Goal: Task Accomplishment & Management: Manage account settings

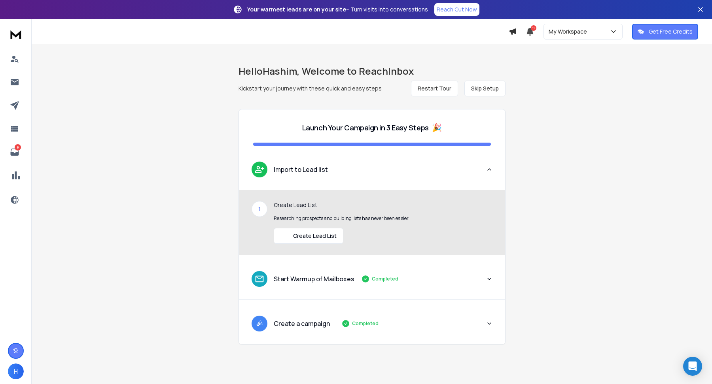
click at [23, 150] on div "9" at bounding box center [16, 153] width 18 height 19
click at [19, 150] on p "9" at bounding box center [18, 147] width 6 height 6
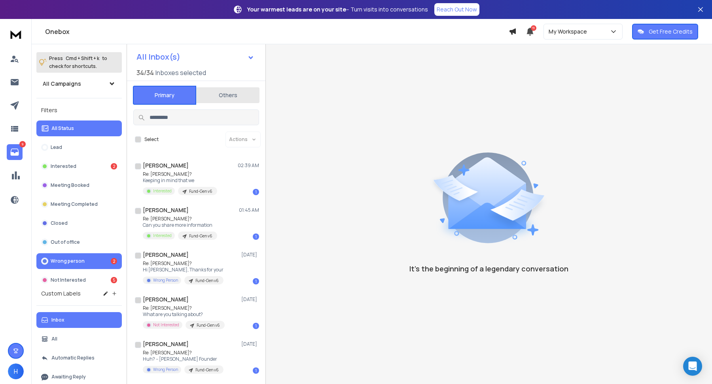
click at [92, 262] on button "Wrong person 2" at bounding box center [78, 262] width 85 height 16
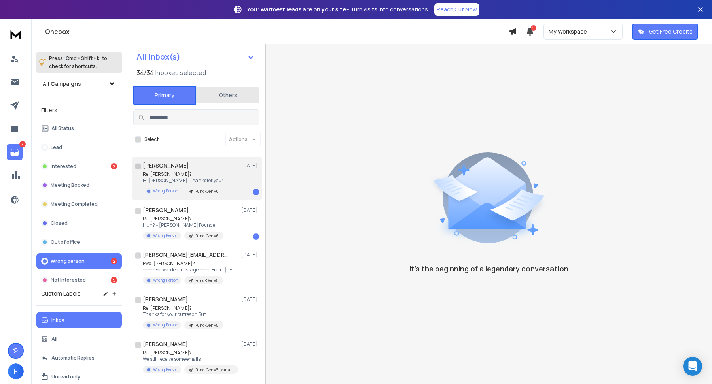
click at [228, 176] on div "Re: [PERSON_NAME]? Hi [PERSON_NAME], Thanks for your Wrong Person Fund-Gen v6 1" at bounding box center [201, 183] width 116 height 24
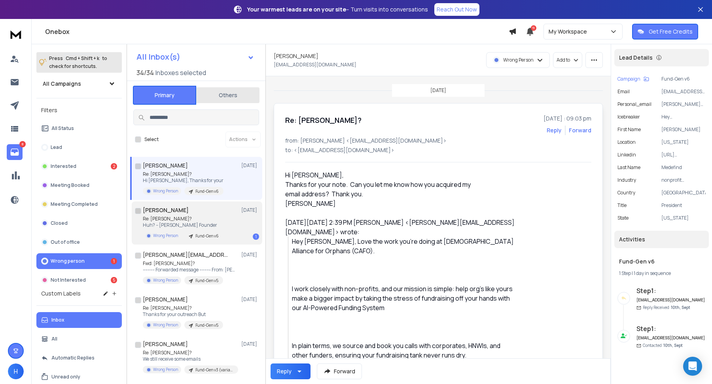
click at [224, 209] on div "[PERSON_NAME] [DATE]" at bounding box center [201, 210] width 116 height 8
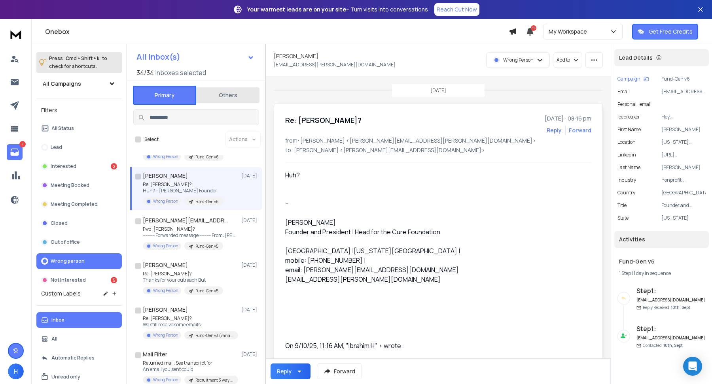
scroll to position [48, 0]
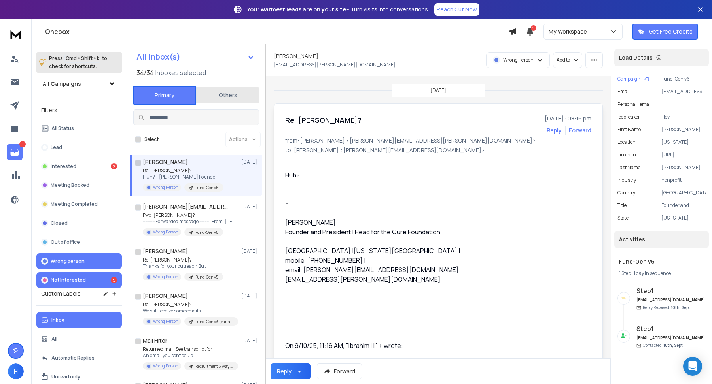
click at [72, 280] on p "Not Interested" at bounding box center [68, 280] width 35 height 6
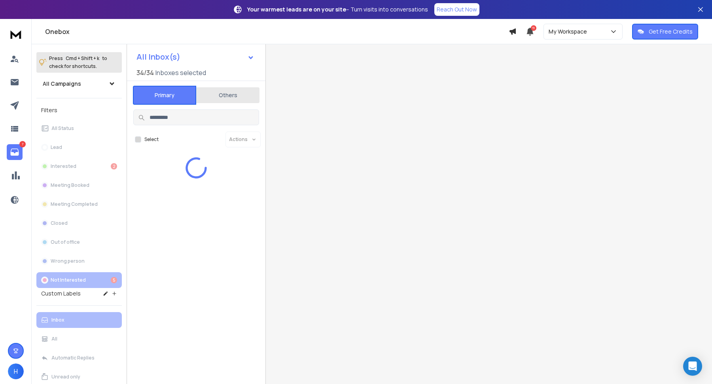
scroll to position [0, 0]
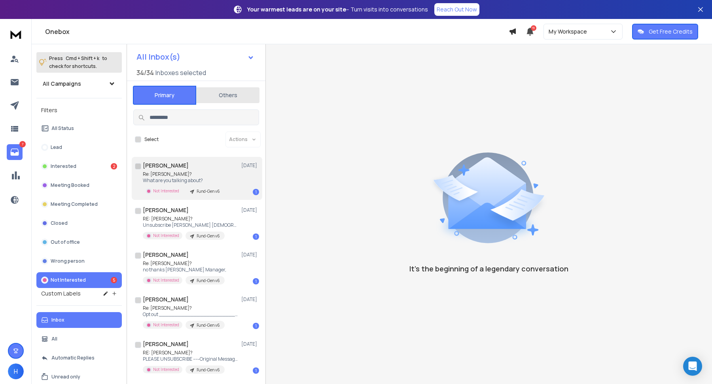
click at [231, 176] on div "Re: [PERSON_NAME]? What are you talking about? Not Interested Fund-Gen v6 1" at bounding box center [201, 183] width 116 height 24
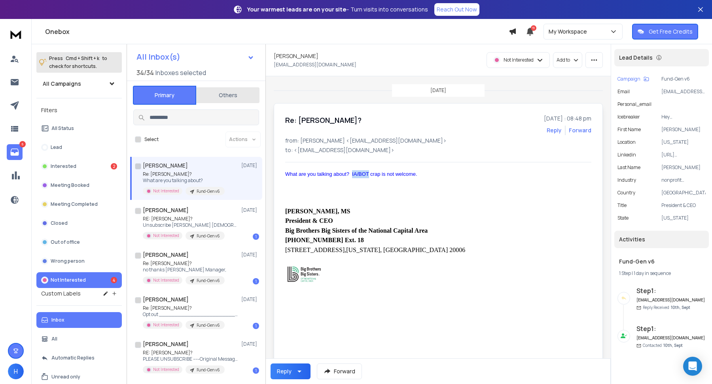
drag, startPoint x: 367, startPoint y: 176, endPoint x: 387, endPoint y: 175, distance: 20.2
click at [387, 175] on div "What are you talking about? IA/BOT crap is not welcome." at bounding box center [400, 174] width 231 height 8
click at [384, 190] on div at bounding box center [400, 192] width 231 height 9
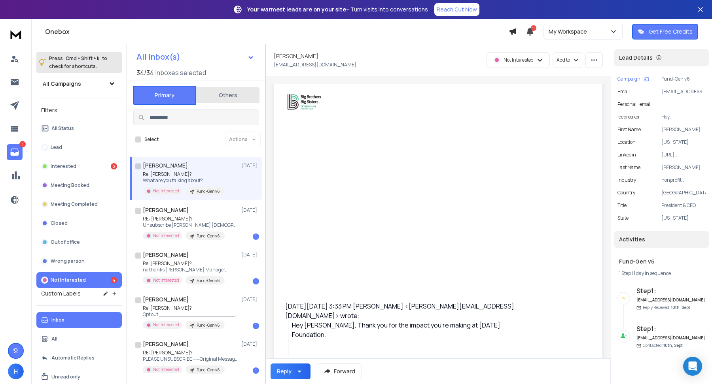
scroll to position [274, 0]
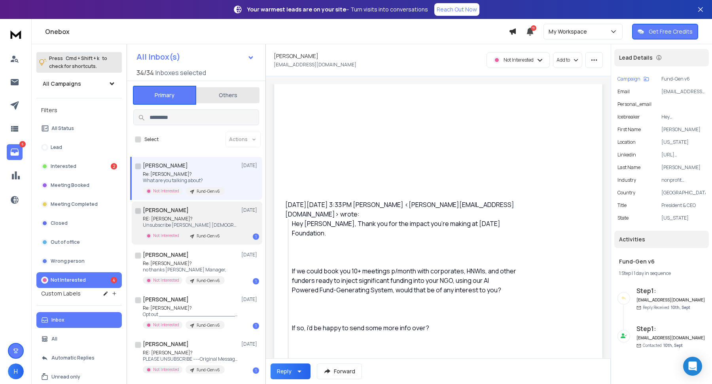
click at [190, 208] on div "[PERSON_NAME] [DATE]" at bounding box center [201, 210] width 116 height 8
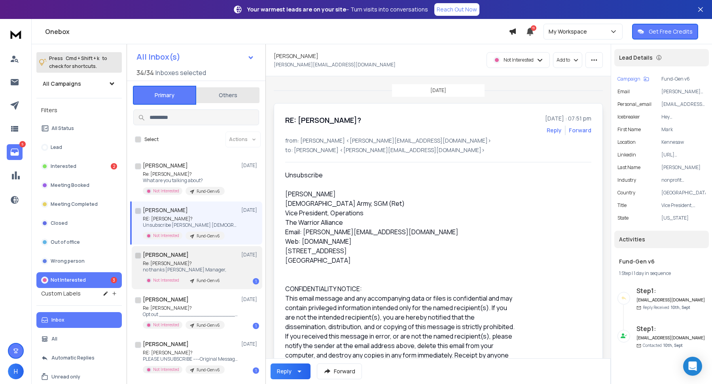
click at [237, 264] on div "Re: [PERSON_NAME]? no thanks [PERSON_NAME] Manager, Not Interested Fund-Gen v6 1" at bounding box center [201, 273] width 116 height 24
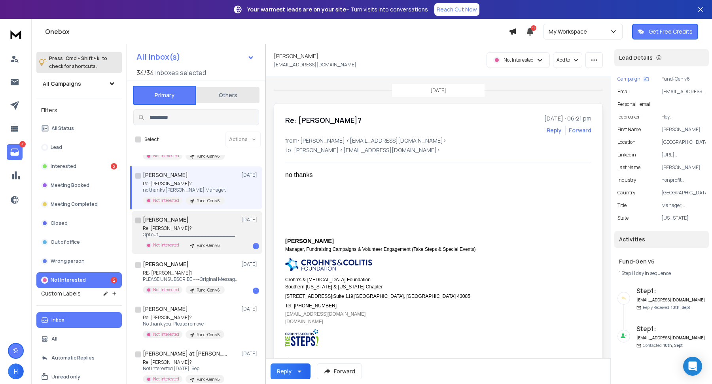
scroll to position [82, 0]
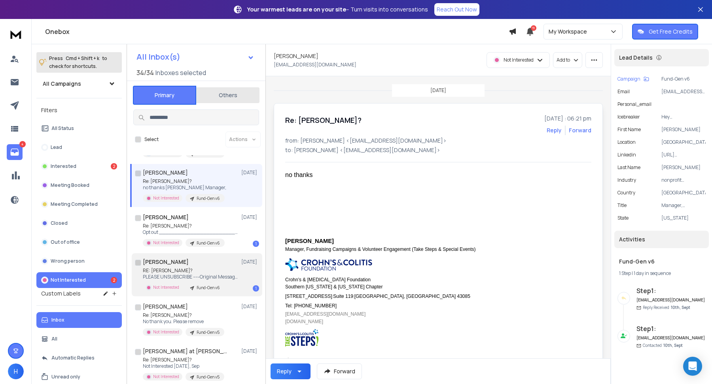
click at [237, 274] on p "PLEASE UNSUBSCRIBE -----Original Message----- From:" at bounding box center [190, 277] width 95 height 6
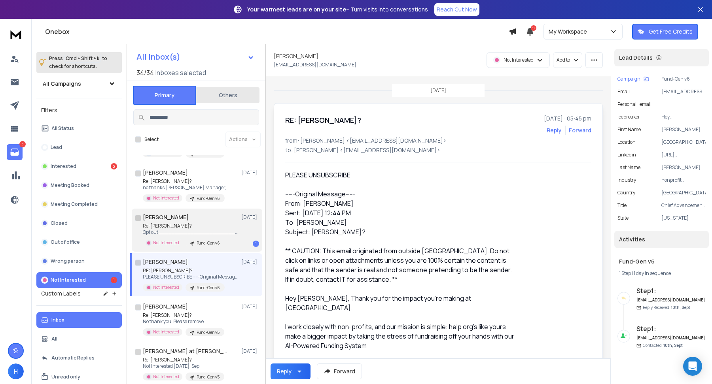
click at [240, 222] on div "[PERSON_NAME] [DATE] Re: [PERSON_NAME]? Opt out _______________________________…" at bounding box center [201, 231] width 116 height 34
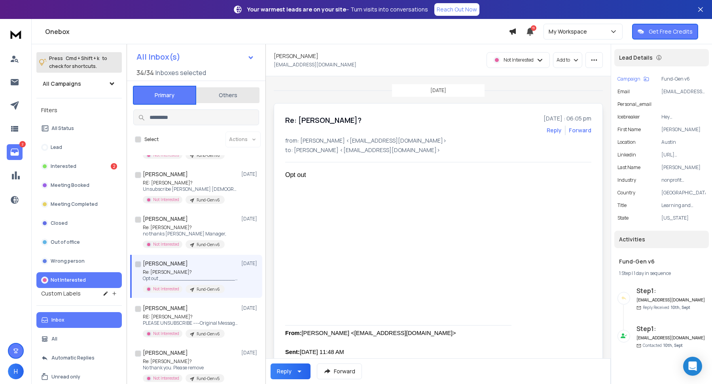
scroll to position [33, 0]
click at [237, 239] on div "Re: [PERSON_NAME]? no thanks [PERSON_NAME] Manager, Not Interested Fund-Gen v6" at bounding box center [201, 240] width 116 height 24
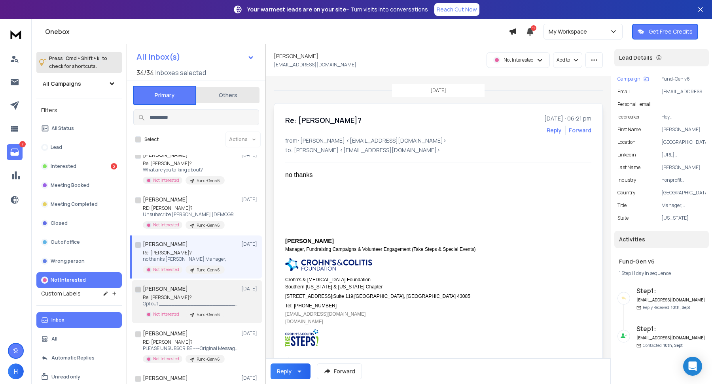
scroll to position [0, 0]
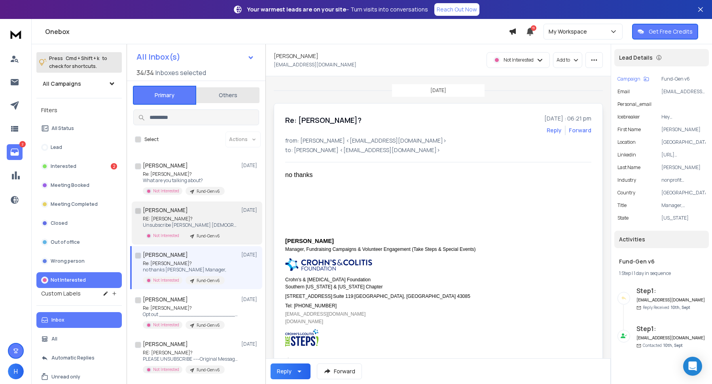
click at [227, 220] on div "RE: [PERSON_NAME]? Unsubscribe [PERSON_NAME] [DEMOGRAPHIC_DATA] Army, Not Inter…" at bounding box center [201, 228] width 116 height 24
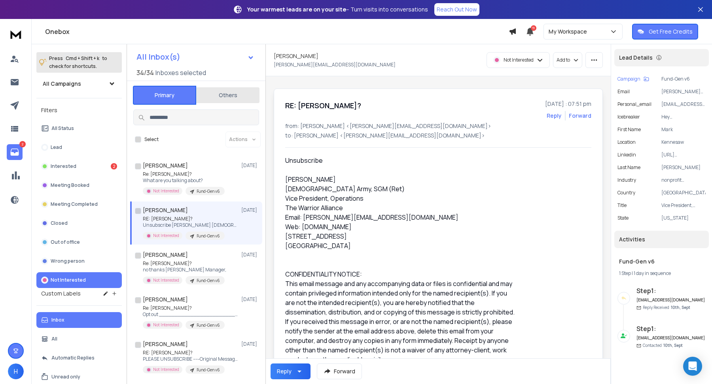
scroll to position [11, 0]
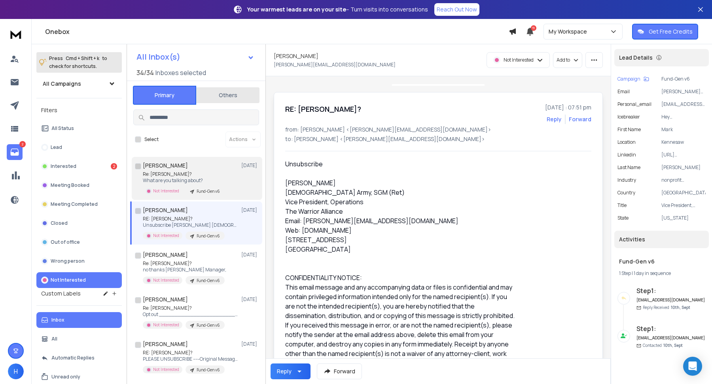
click at [226, 189] on div "Re: [PERSON_NAME]? What are you talking about? Not Interested Fund-Gen v6" at bounding box center [201, 183] width 116 height 24
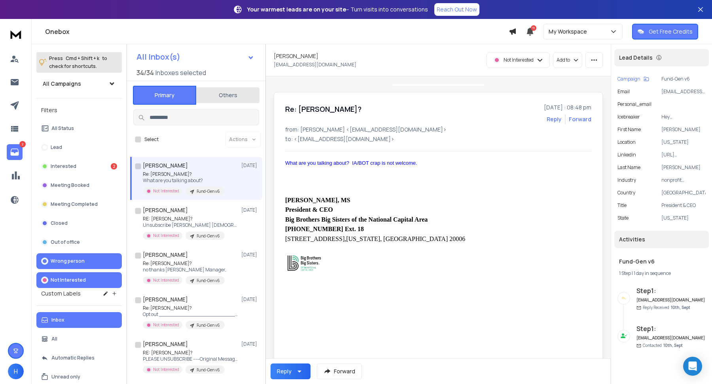
click at [89, 254] on button "Wrong person" at bounding box center [78, 262] width 85 height 16
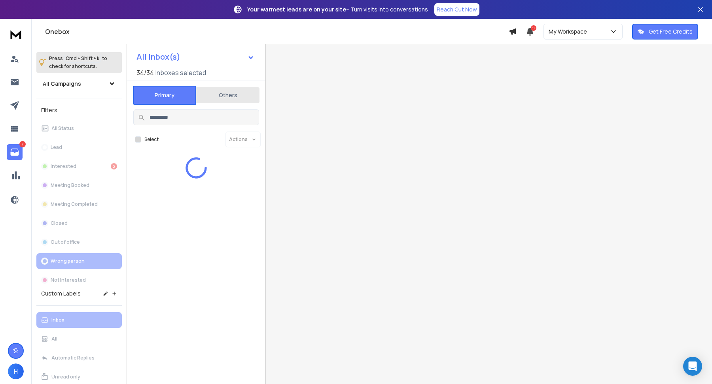
scroll to position [0, 0]
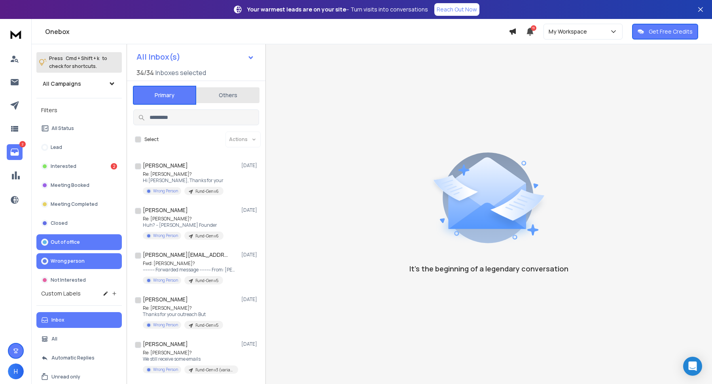
click at [91, 242] on button "Out of office" at bounding box center [78, 243] width 85 height 16
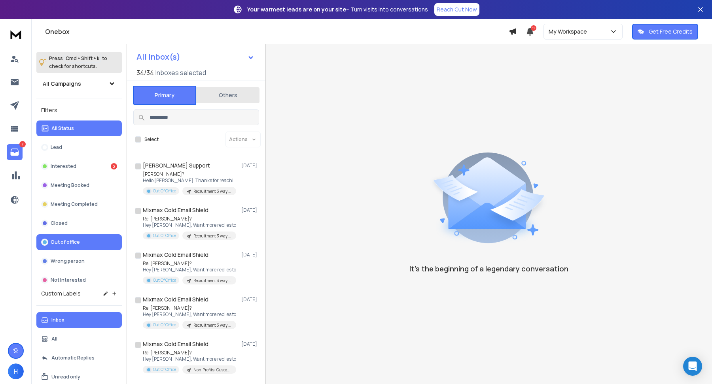
click at [91, 131] on button "All Status" at bounding box center [78, 129] width 85 height 16
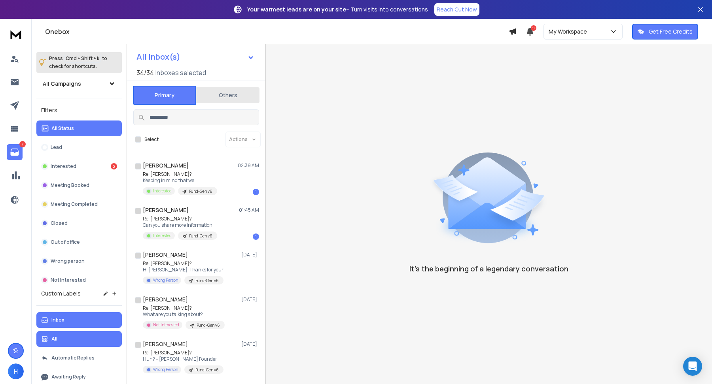
click at [75, 344] on button "All" at bounding box center [78, 339] width 85 height 16
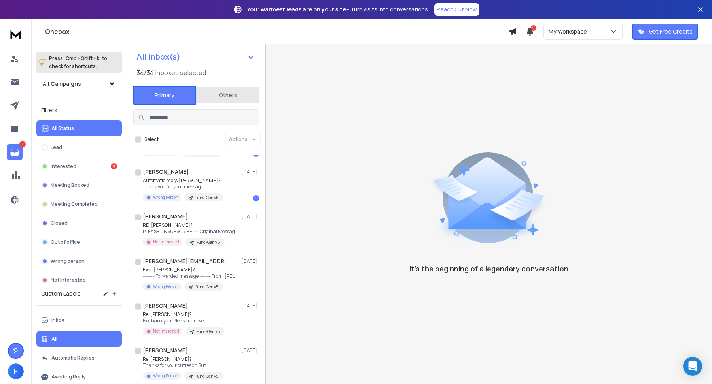
scroll to position [751, 0]
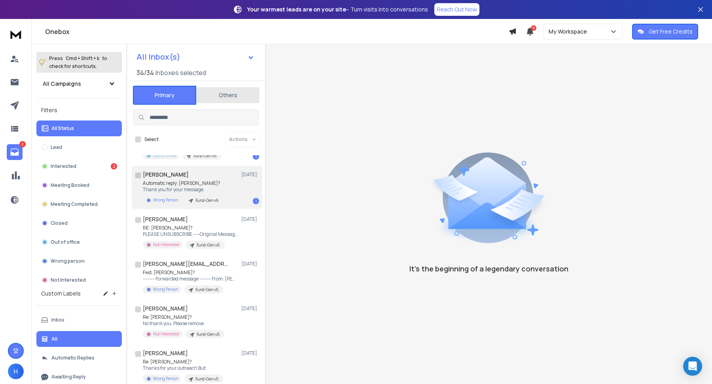
click at [233, 197] on div "Automatic reply: [PERSON_NAME]? Thank you for your message. Wrong Person Fund-G…" at bounding box center [201, 192] width 116 height 24
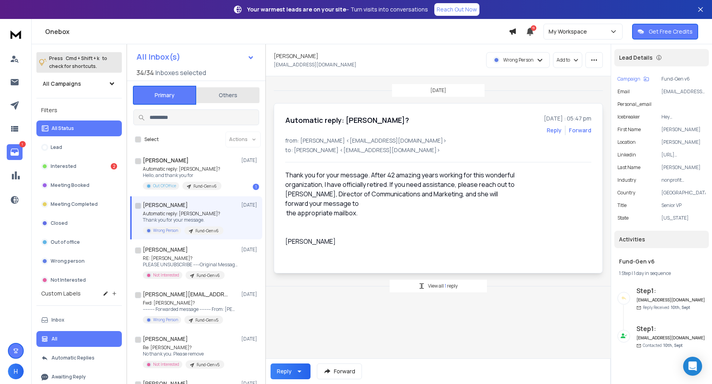
scroll to position [718, 0]
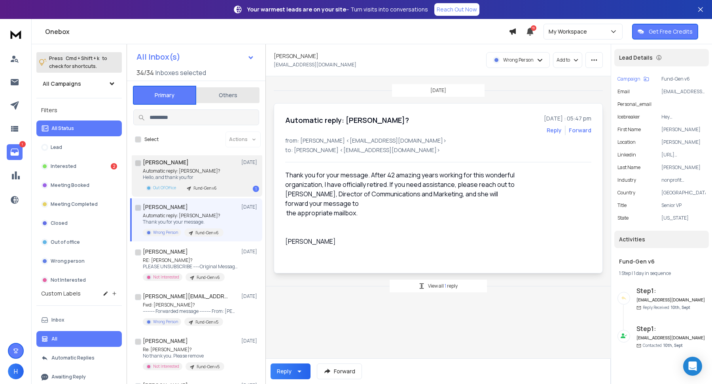
click at [231, 184] on div "Automatic reply: [PERSON_NAME]? ﻿Hello, and thank you for Out Of Office Fund-Ge…" at bounding box center [201, 180] width 116 height 24
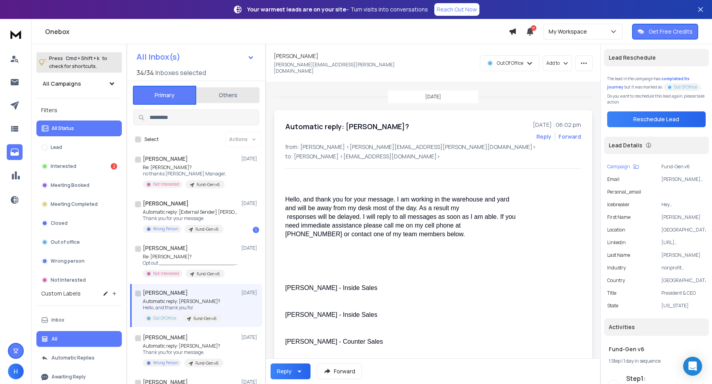
scroll to position [573, 0]
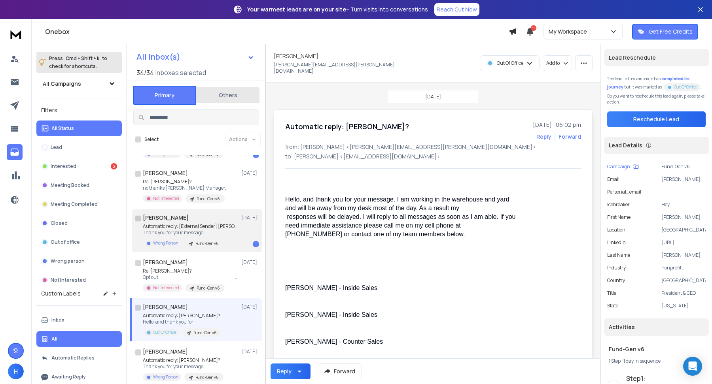
click at [230, 236] on div "Automatic reply: [External Sender] [PERSON_NAME]? Thank you for your message. W…" at bounding box center [190, 235] width 95 height 24
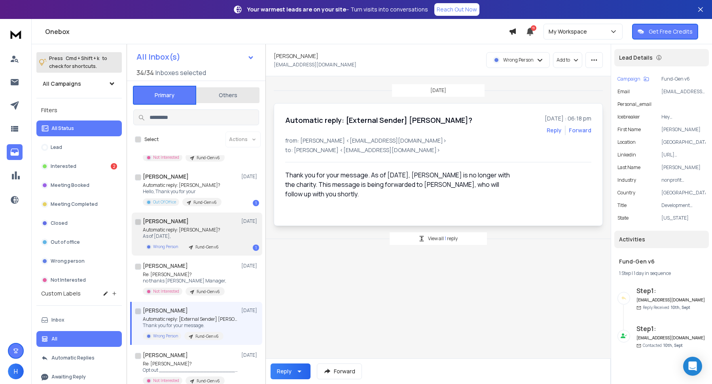
scroll to position [481, 0]
click at [230, 221] on div "[PERSON_NAME] [DATE]" at bounding box center [201, 221] width 116 height 8
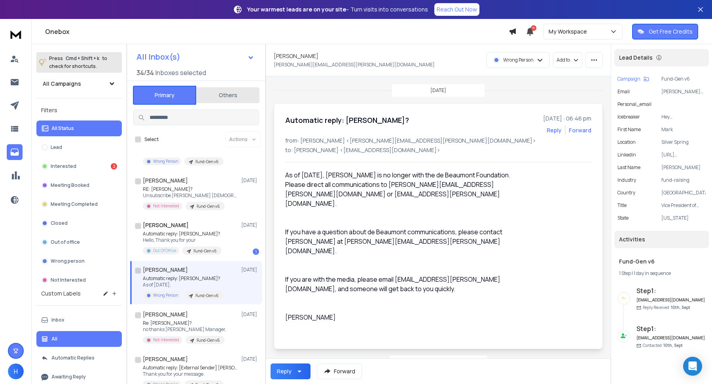
scroll to position [423, 0]
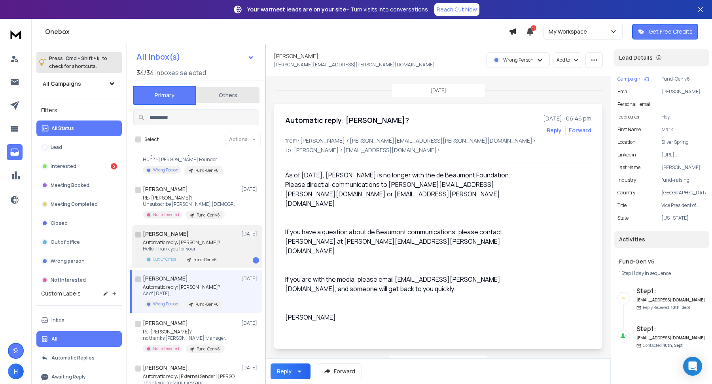
click at [229, 237] on div "[PERSON_NAME] [DATE]" at bounding box center [201, 234] width 116 height 8
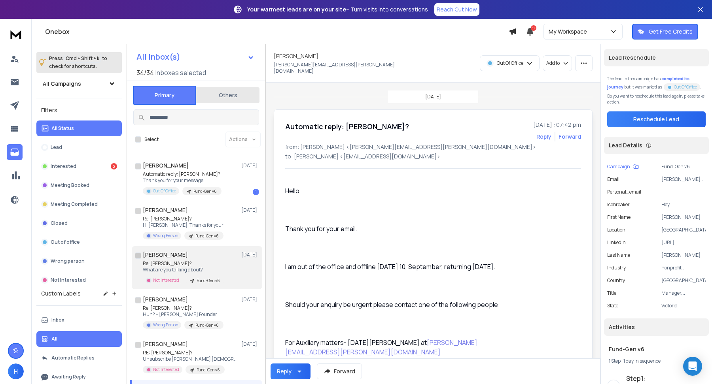
scroll to position [259, 0]
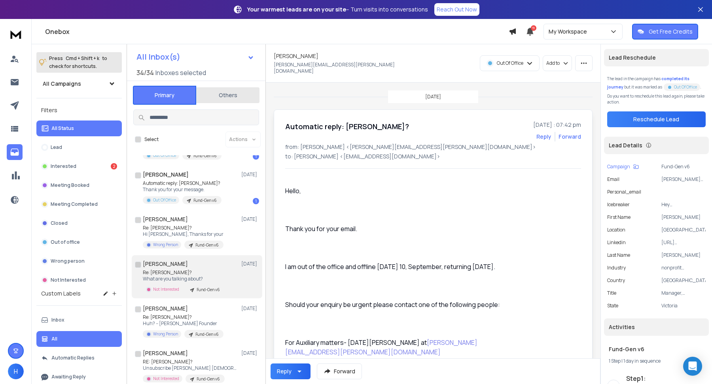
click at [225, 193] on div "Automatic reply: [PERSON_NAME]? Thank you for your message. Out Of Office Fund-…" at bounding box center [201, 192] width 116 height 24
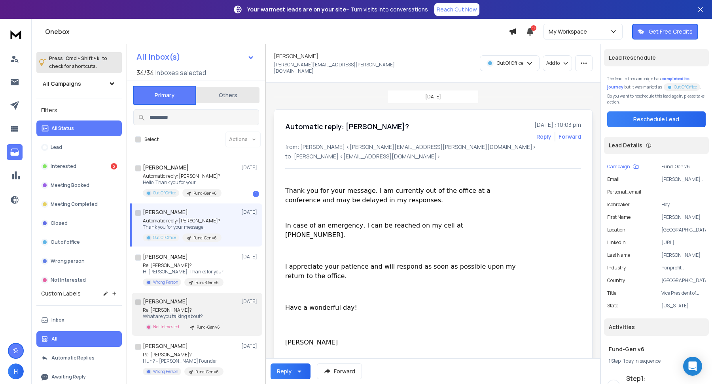
scroll to position [207, 0]
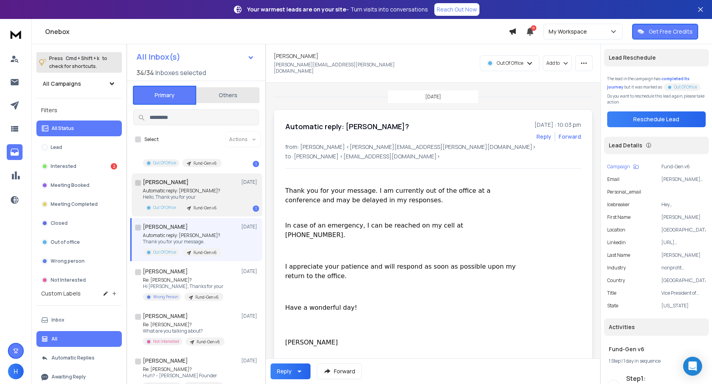
click at [225, 188] on div "Automatic reply: [PERSON_NAME]? ﻿Hello, Thank you for your Out Of Office Fund-G…" at bounding box center [201, 200] width 116 height 24
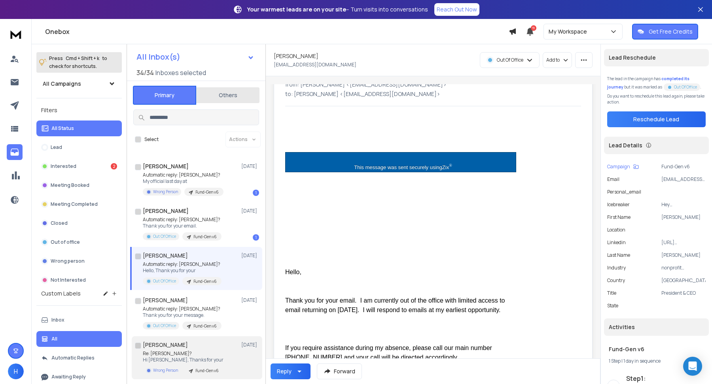
scroll to position [133, 0]
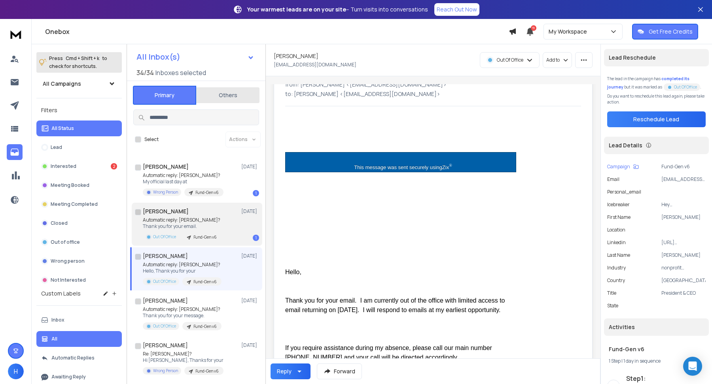
click at [223, 214] on div "[PERSON_NAME] [DATE]" at bounding box center [201, 212] width 116 height 8
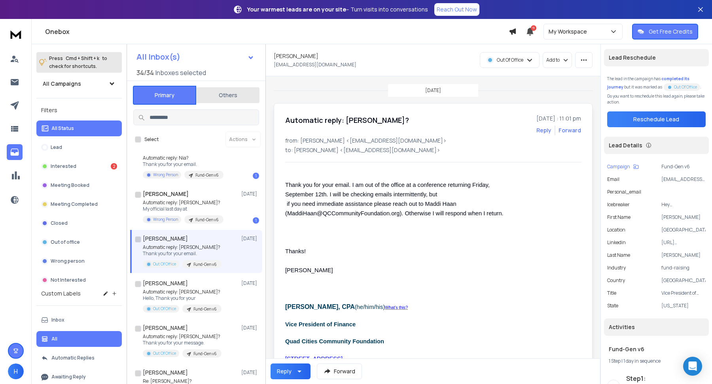
scroll to position [104, 0]
click at [223, 215] on div "Automatic reply: [PERSON_NAME]? My official last day at Wrong Person Fund-Gen v6" at bounding box center [183, 213] width 81 height 24
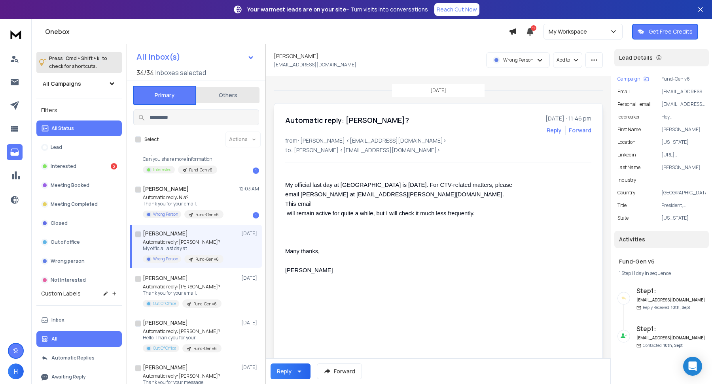
scroll to position [57, 0]
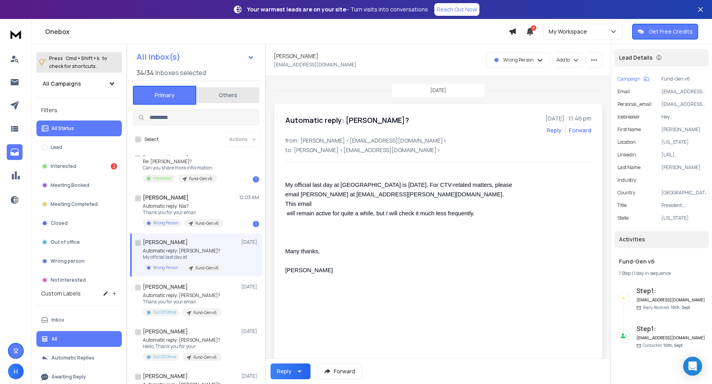
click at [223, 215] on div "Automatic reply: Nia? Thank you for your email. Wrong Person Fund-Gen v6 1" at bounding box center [201, 215] width 116 height 24
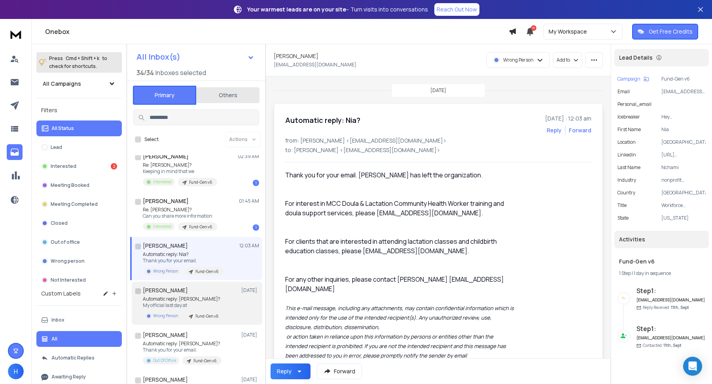
scroll to position [6, 0]
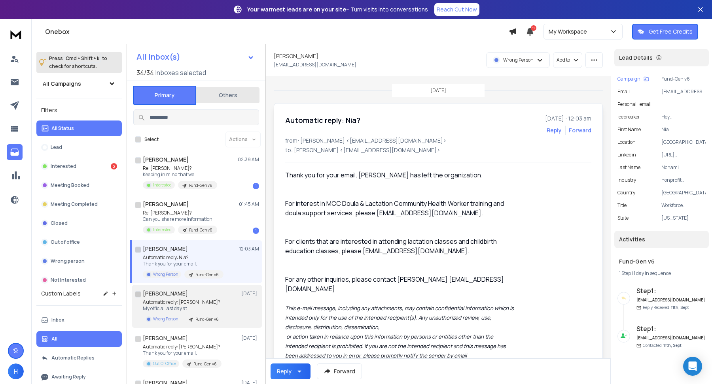
click at [223, 215] on div "Re: [PERSON_NAME]? Can you share more information Interested Fund-Gen v6 1" at bounding box center [201, 222] width 116 height 24
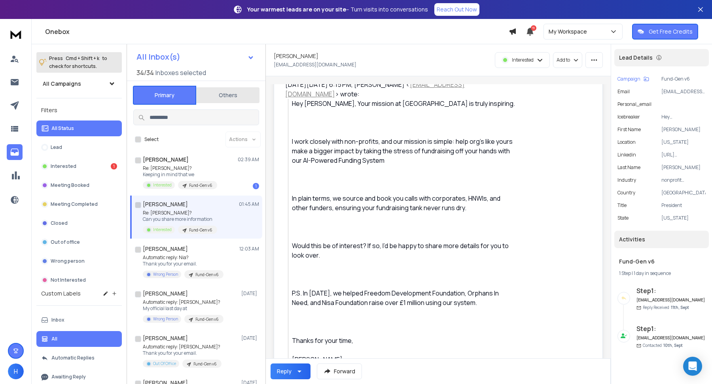
scroll to position [208, 0]
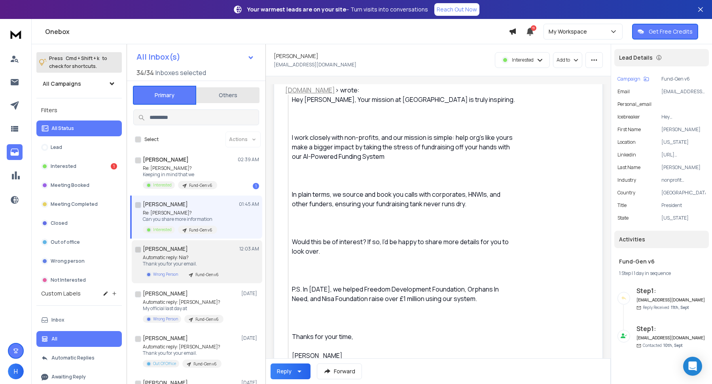
click at [213, 257] on p "Automatic reply: Nia?" at bounding box center [183, 258] width 81 height 6
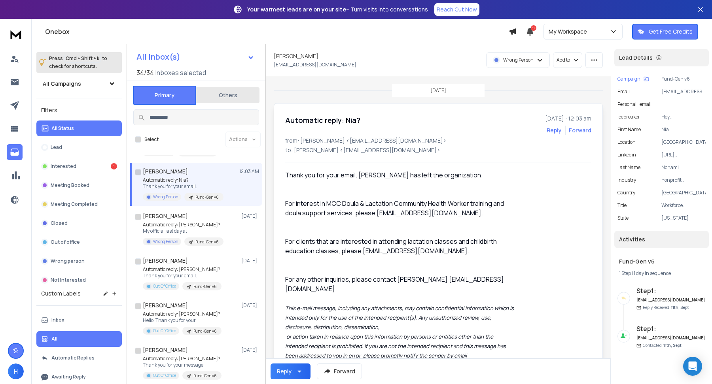
scroll to position [84, 0]
click at [103, 261] on button "Wrong person" at bounding box center [78, 262] width 85 height 16
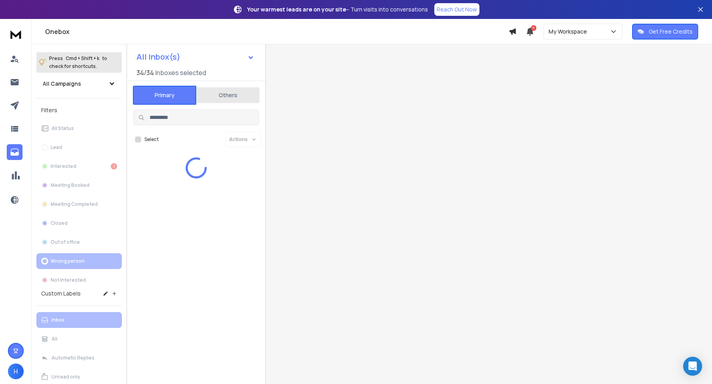
scroll to position [0, 0]
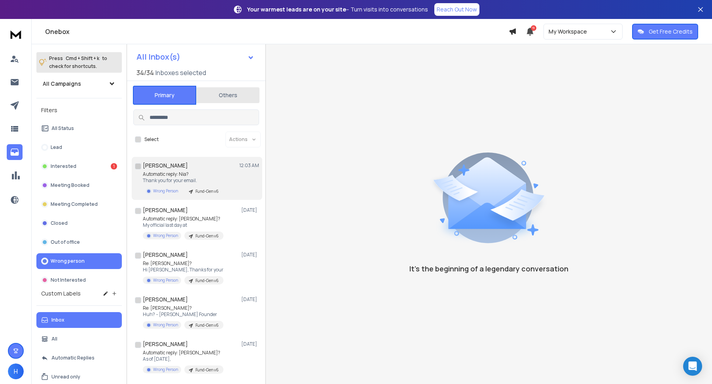
click at [220, 167] on div "[PERSON_NAME] 12:03 AM" at bounding box center [201, 166] width 116 height 8
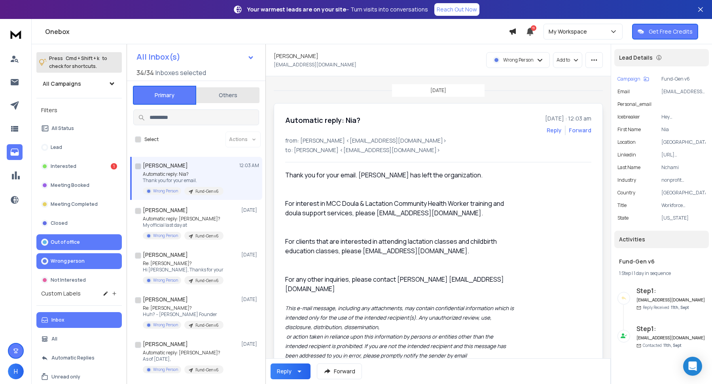
click at [89, 240] on button "Out of office" at bounding box center [78, 243] width 85 height 16
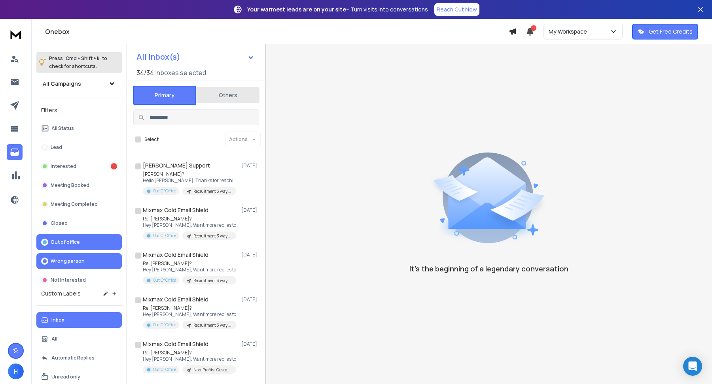
click at [93, 257] on button "Wrong person" at bounding box center [78, 262] width 85 height 16
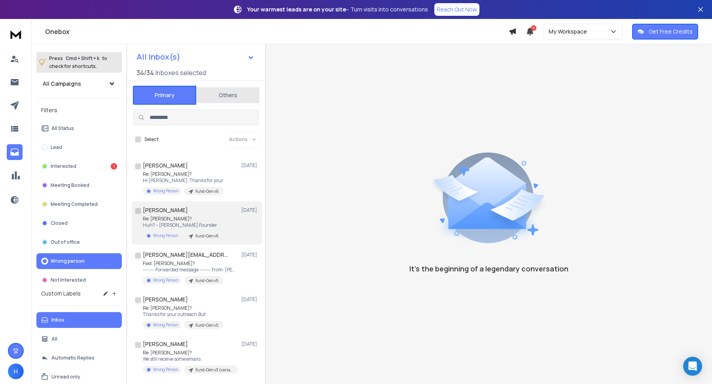
click at [244, 229] on div "Re: [PERSON_NAME]? Huh? -- [PERSON_NAME] Founder Wrong Person Fund-Gen v6" at bounding box center [201, 228] width 116 height 24
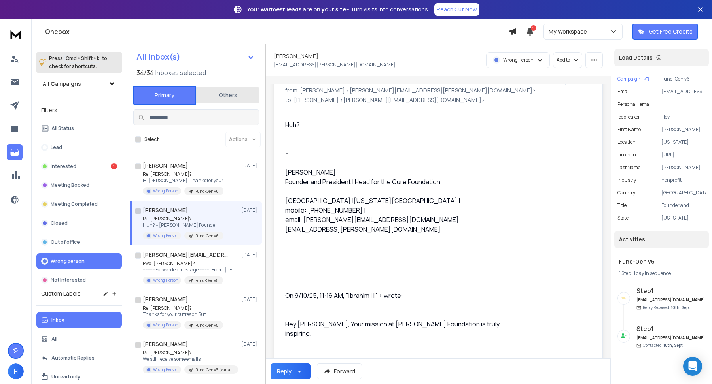
scroll to position [49, 0]
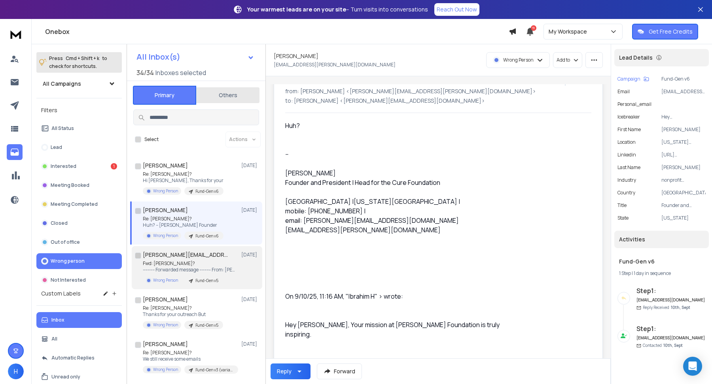
click at [248, 274] on div "Fwd: [PERSON_NAME]? ---------- Forwarded message --------- From: [PERSON_NAME] …" at bounding box center [201, 273] width 116 height 24
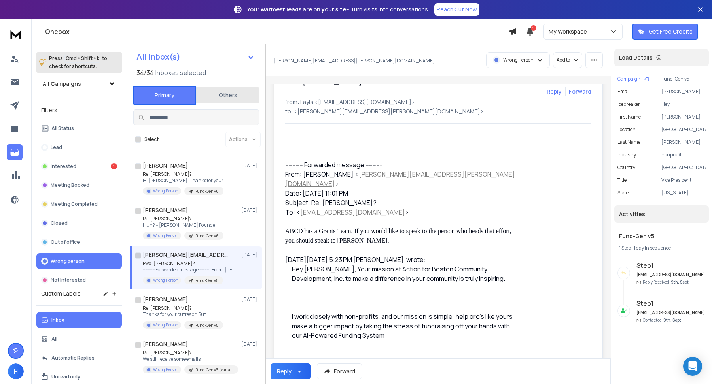
scroll to position [43, 0]
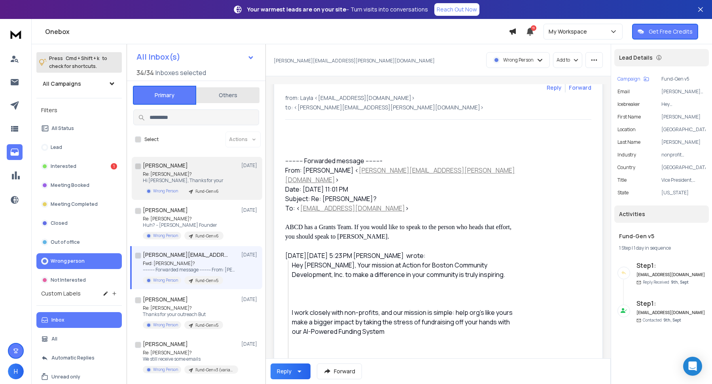
click at [206, 171] on p "Re: [PERSON_NAME]?" at bounding box center [183, 174] width 81 height 6
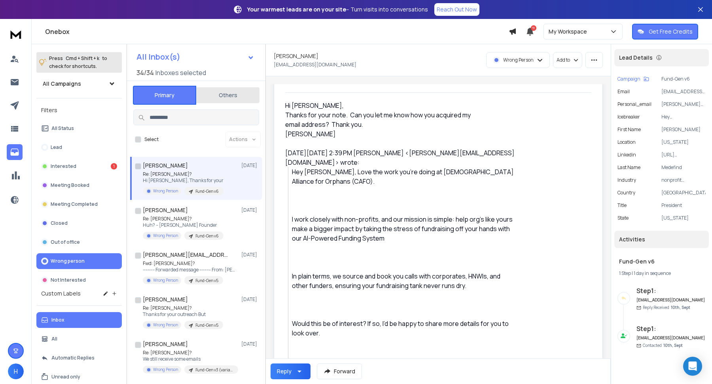
scroll to position [0, 0]
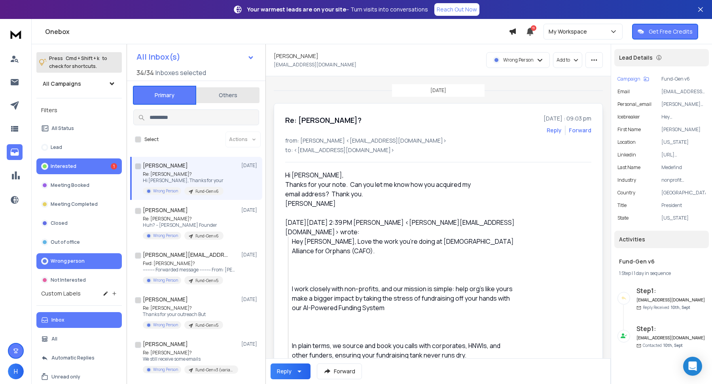
click at [104, 171] on button "Interested 1" at bounding box center [78, 167] width 85 height 16
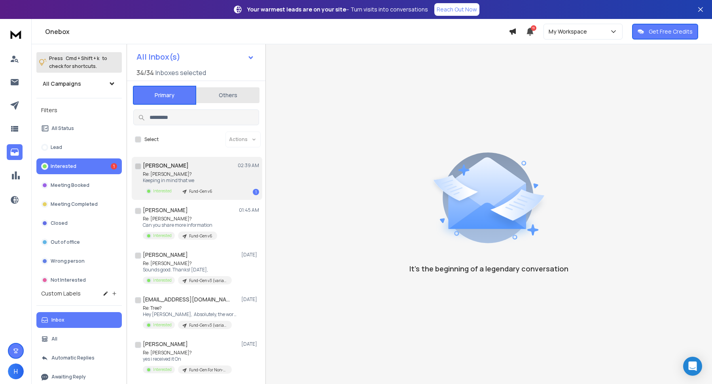
click at [214, 191] on div "Fund-Gen v6" at bounding box center [197, 191] width 39 height 8
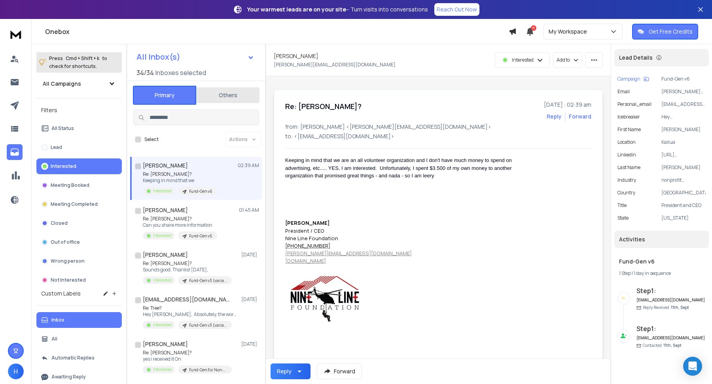
scroll to position [0, 0]
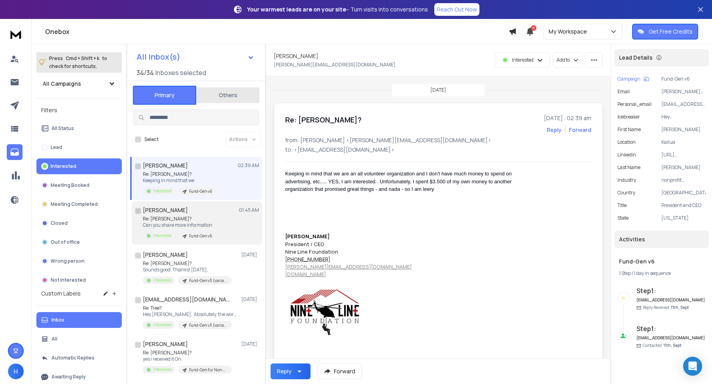
click at [220, 219] on div "Re: [PERSON_NAME]? Can you share more information Interested Fund-Gen v6" at bounding box center [201, 228] width 116 height 24
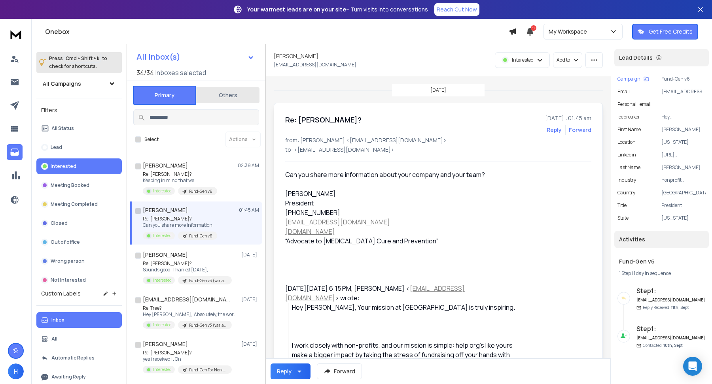
scroll to position [0, 0]
click at [355, 178] on div "Can you share more information about your company and your team? [PERSON_NAME] …" at bounding box center [400, 217] width 231 height 95
click at [534, 33] on icon at bounding box center [529, 31] width 7 height 8
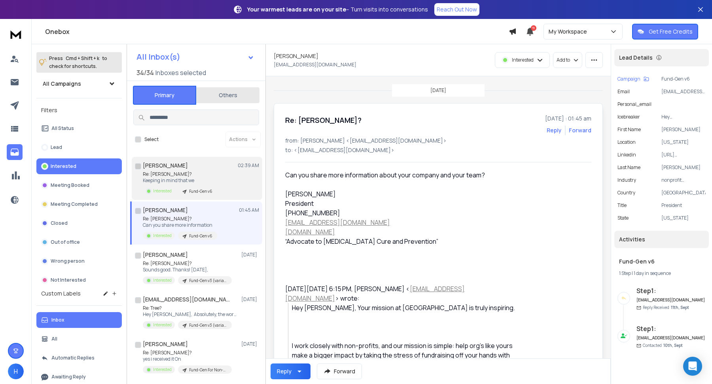
click at [230, 175] on div "Re: [PERSON_NAME]? Keeping in mind that we Interested Fund-Gen v6" at bounding box center [201, 183] width 116 height 24
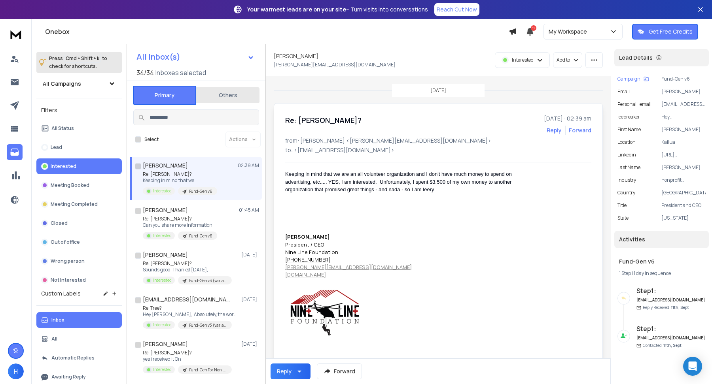
click at [533, 26] on div "11 My Workspace Get Free Credits" at bounding box center [603, 32] width 189 height 16
click at [534, 33] on icon at bounding box center [529, 31] width 7 height 8
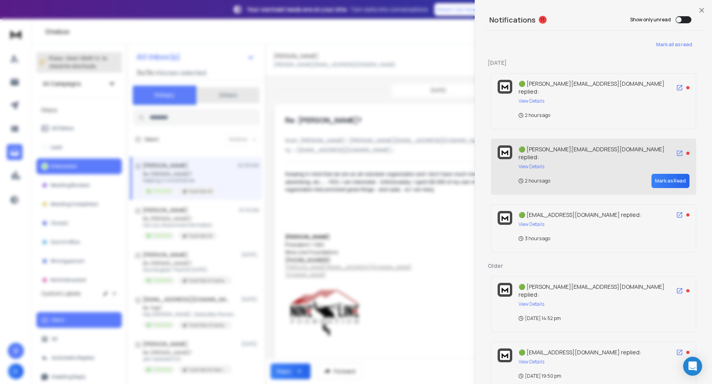
click at [605, 174] on div "2 hours ago [PERSON_NAME] as Read [PERSON_NAME] as Read" at bounding box center [603, 181] width 171 height 14
click at [595, 139] on div "🟢 [PERSON_NAME][EMAIL_ADDRESS][DOMAIN_NAME] replied: View Details 2 hours ago […" at bounding box center [593, 167] width 205 height 56
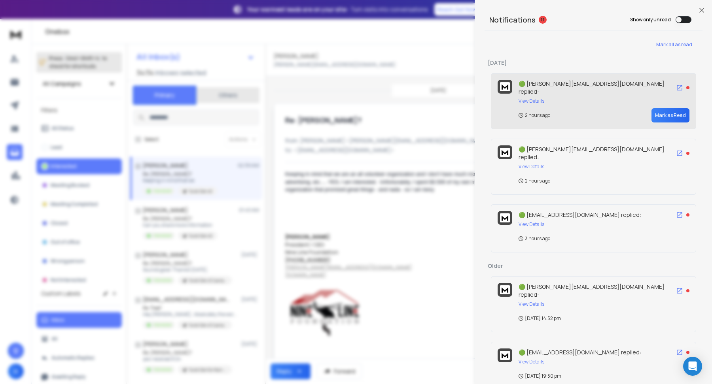
click at [559, 85] on span "🟢 [PERSON_NAME][EMAIL_ADDRESS][DOMAIN_NAME] replied:" at bounding box center [591, 87] width 146 height 15
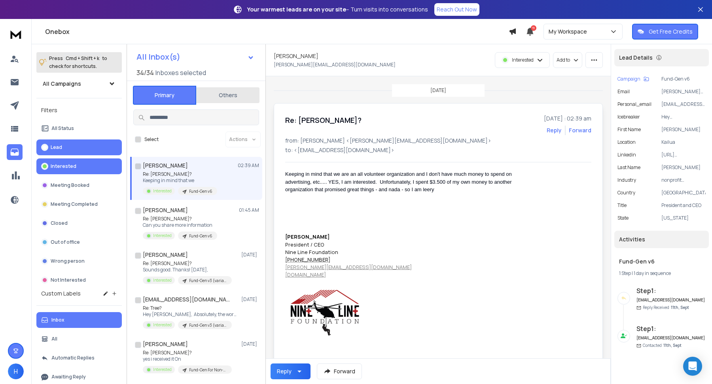
click at [96, 149] on button "Lead" at bounding box center [78, 148] width 85 height 16
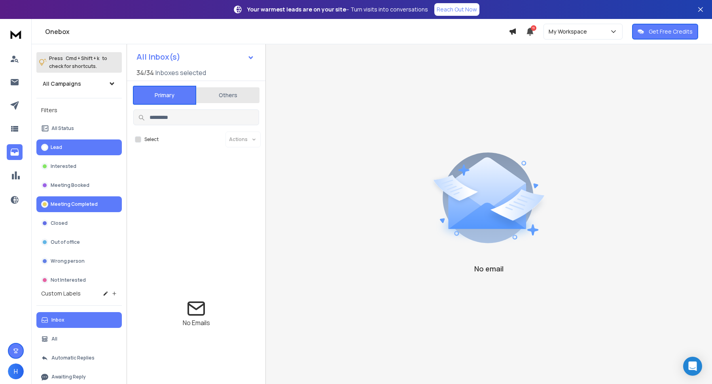
click at [95, 197] on button "Meeting Completed" at bounding box center [78, 205] width 85 height 16
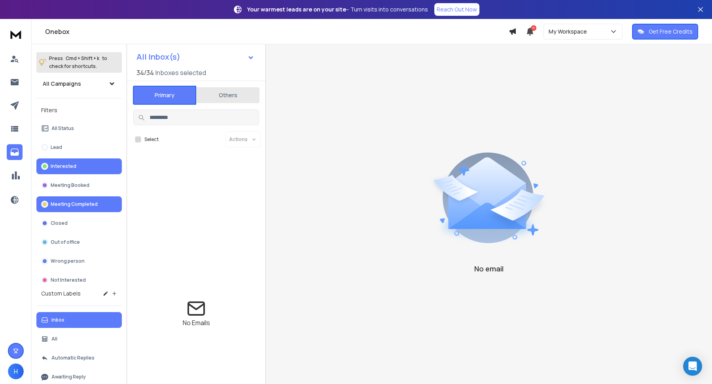
click at [97, 165] on button "Interested" at bounding box center [78, 167] width 85 height 16
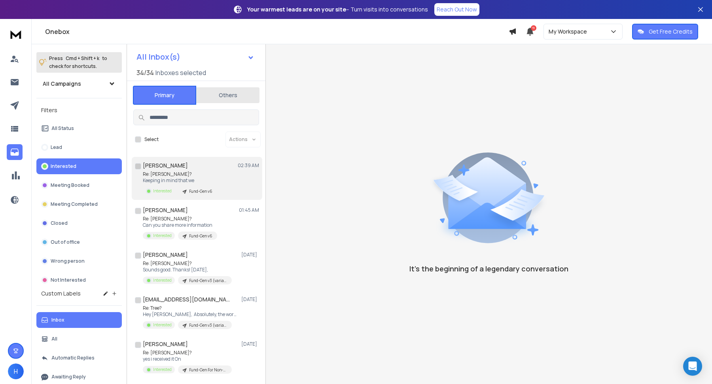
click at [202, 170] on div "[PERSON_NAME] 02:39 AM Re: [PERSON_NAME]? Keeping in mind that we Interested Fu…" at bounding box center [201, 179] width 116 height 34
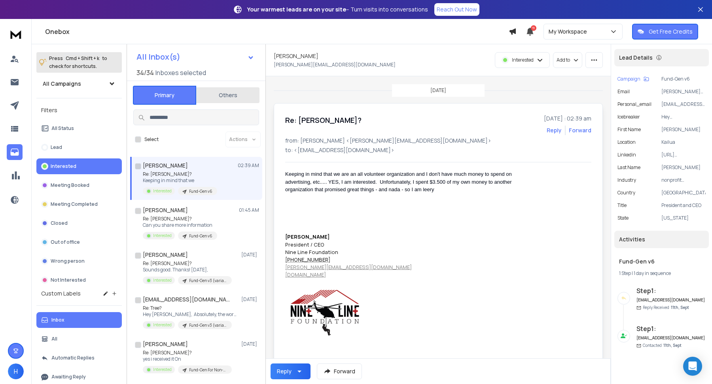
click at [316, 235] on font "[PERSON_NAME]" at bounding box center [307, 236] width 44 height 7
copy div "[PERSON_NAME]"
click at [341, 243] on div "President / CEO" at bounding box center [400, 245] width 231 height 8
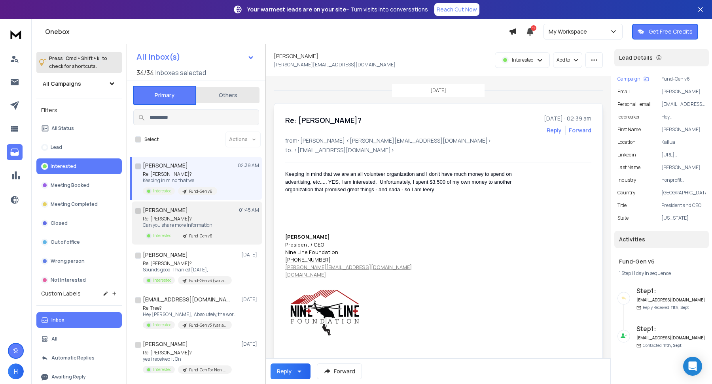
click at [240, 221] on div "Re: [PERSON_NAME]? Can you share more information Interested Fund-Gen v6" at bounding box center [201, 228] width 116 height 24
